Goal: Task Accomplishment & Management: Use online tool/utility

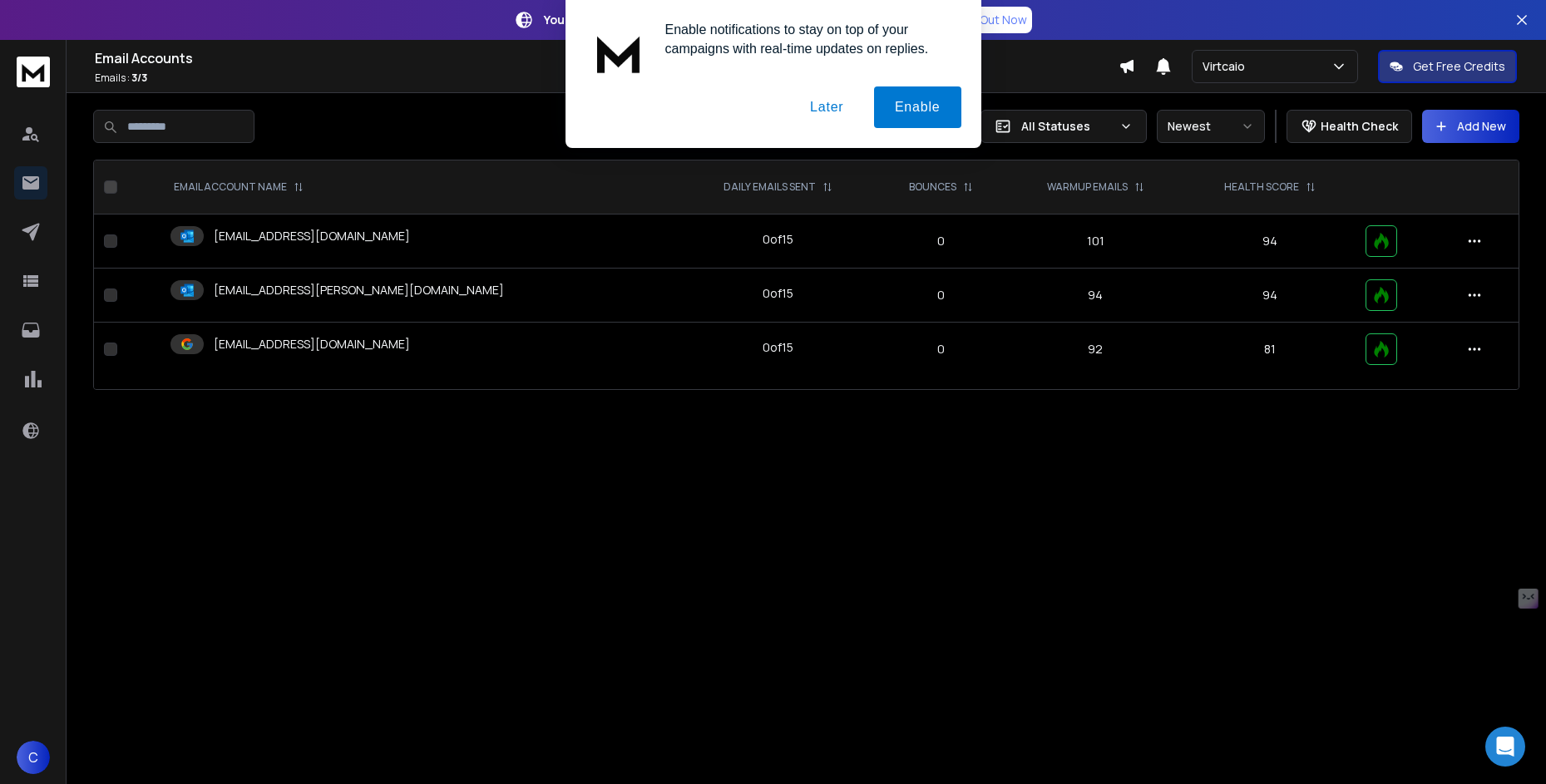
click at [830, 107] on button "Later" at bounding box center [826, 107] width 75 height 42
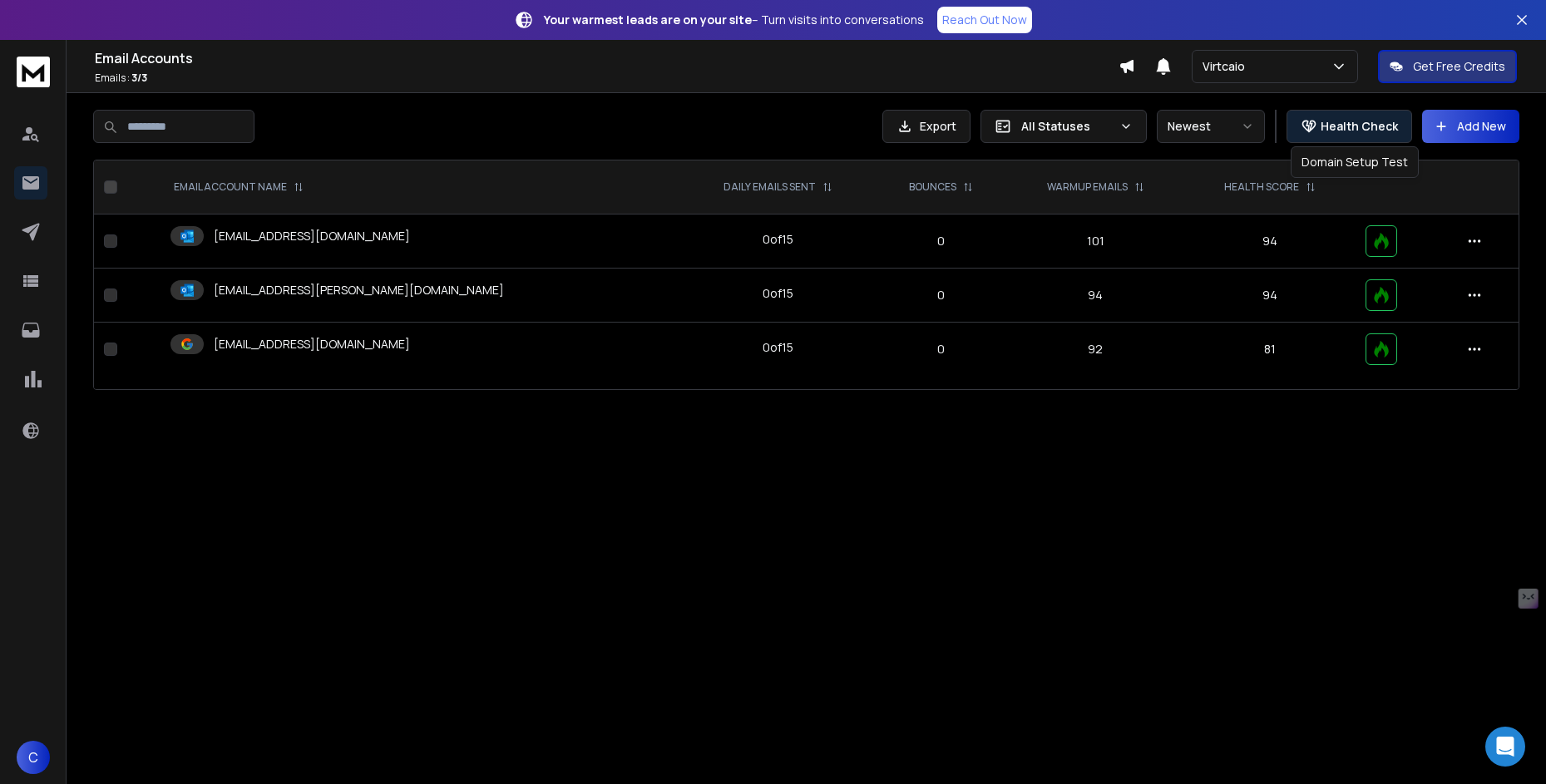
click at [1363, 129] on p "Health Check" at bounding box center [1359, 127] width 78 height 17
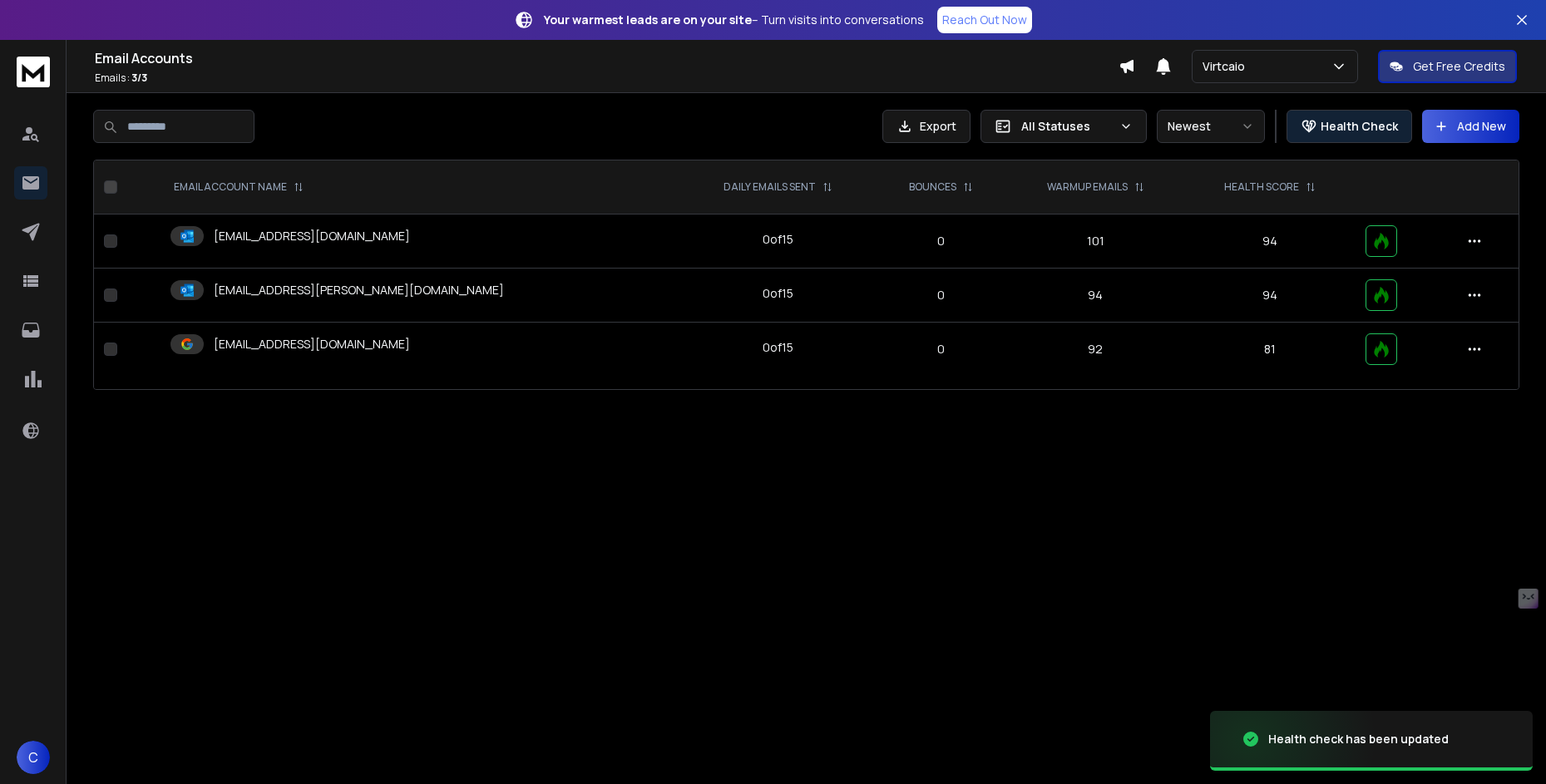
click at [1185, 356] on td "81" at bounding box center [1270, 349] width 171 height 54
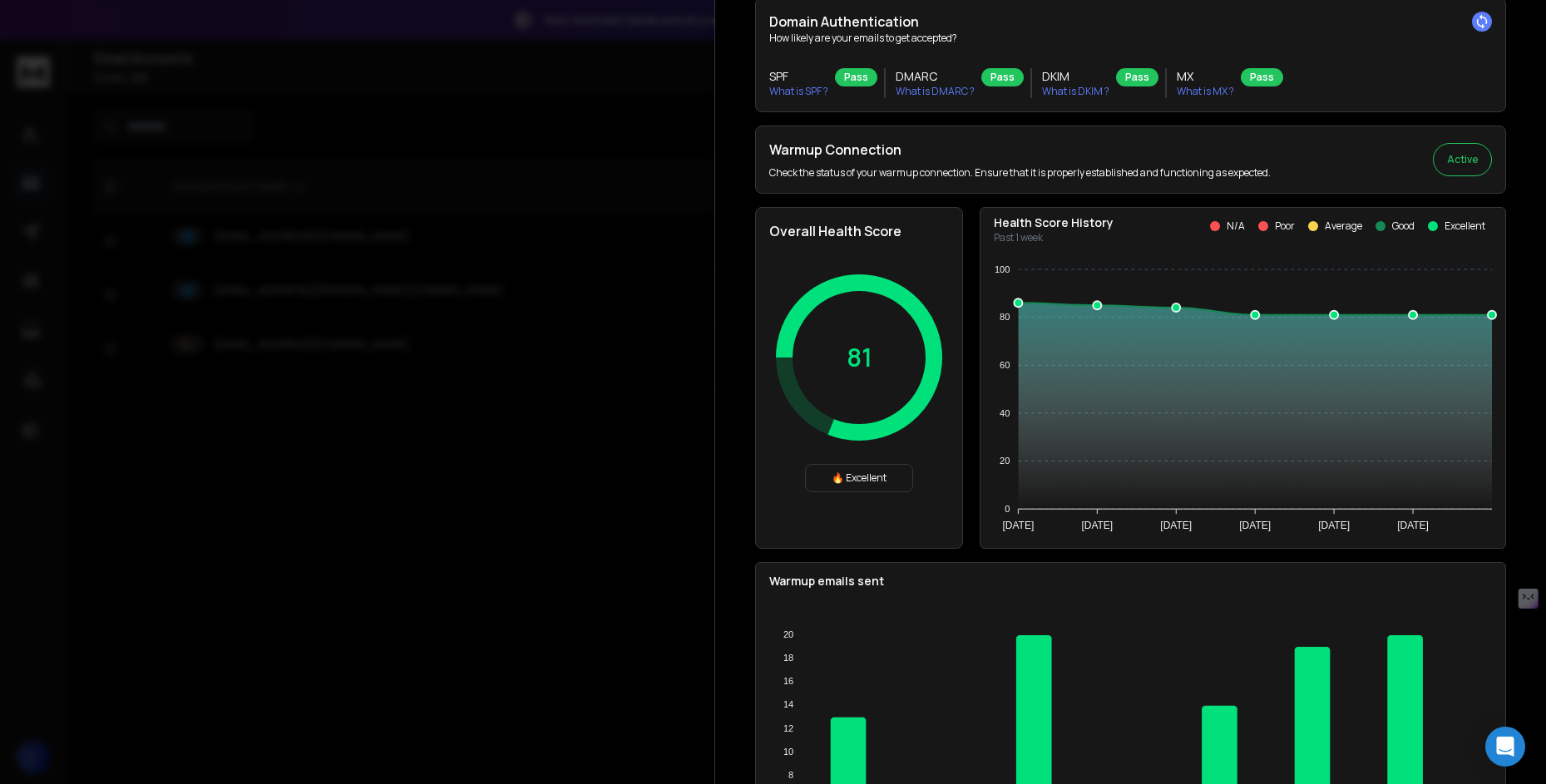
scroll to position [535, 0]
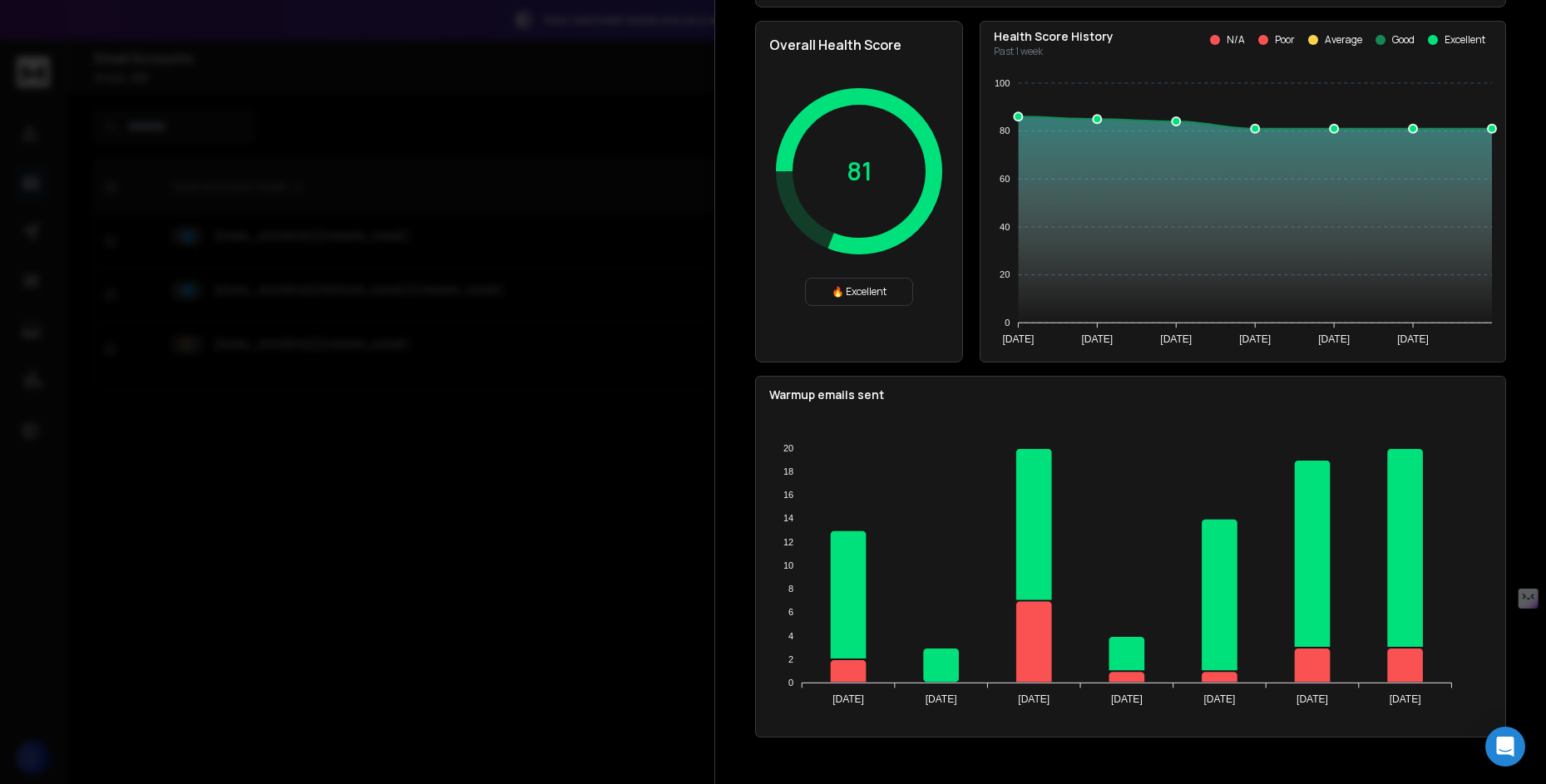
click at [641, 333] on div at bounding box center [773, 392] width 1546 height 784
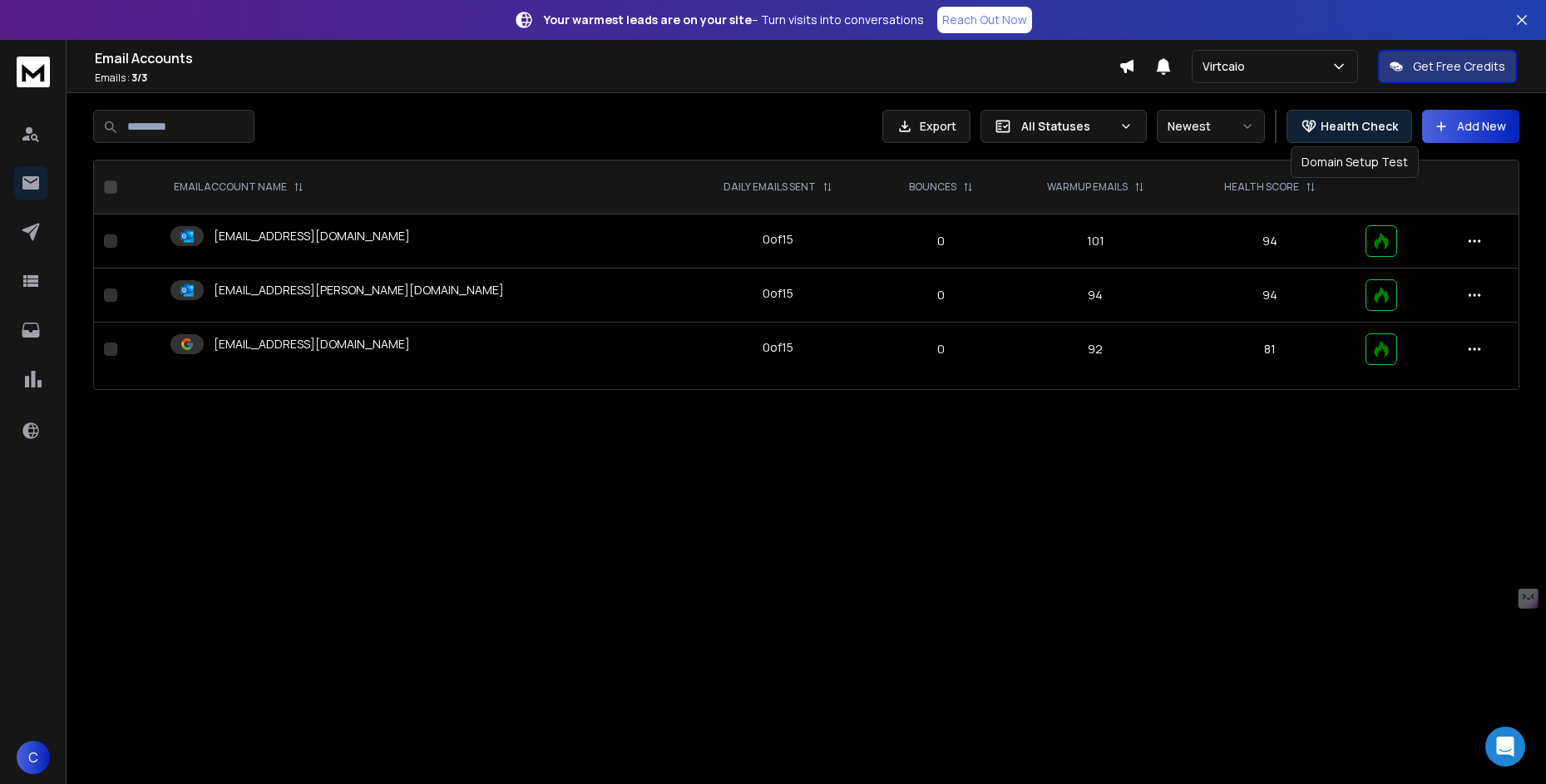
click at [1339, 129] on p "Health Check" at bounding box center [1359, 127] width 78 height 17
click at [597, 236] on div "[EMAIL_ADDRESS][DOMAIN_NAME]" at bounding box center [421, 236] width 500 height 20
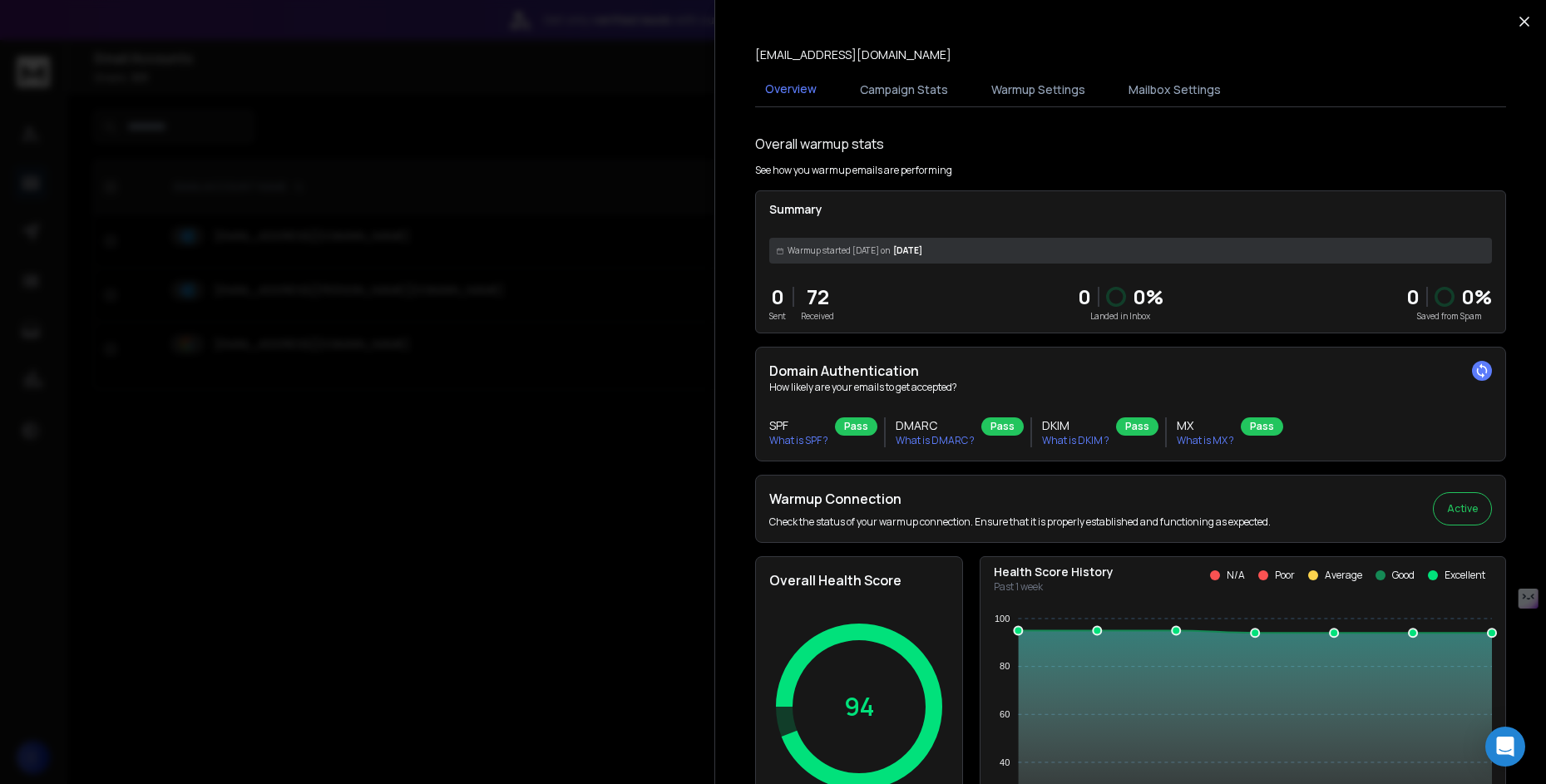
click at [1518, 16] on icon "button" at bounding box center [1524, 22] width 17 height 17
